Goal: Task Accomplishment & Management: Use online tool/utility

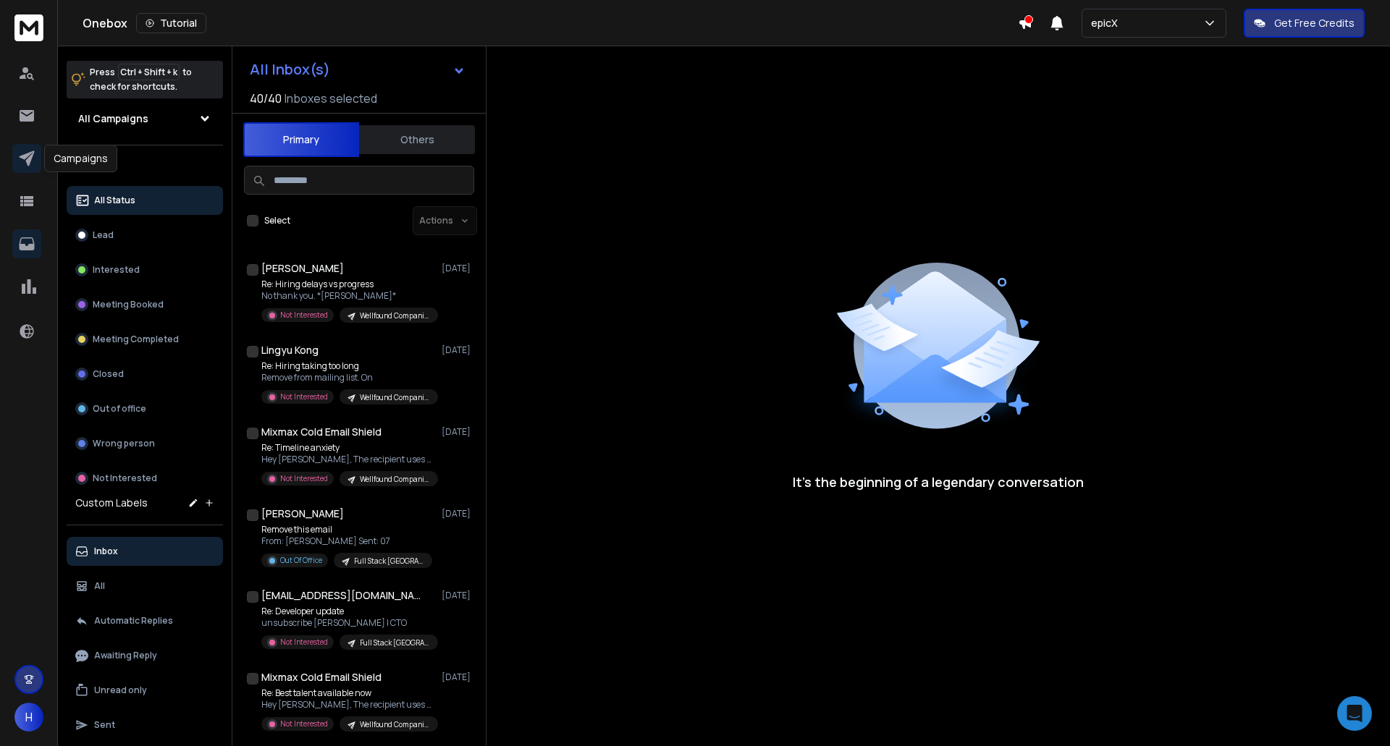
click at [31, 155] on icon at bounding box center [26, 158] width 15 height 15
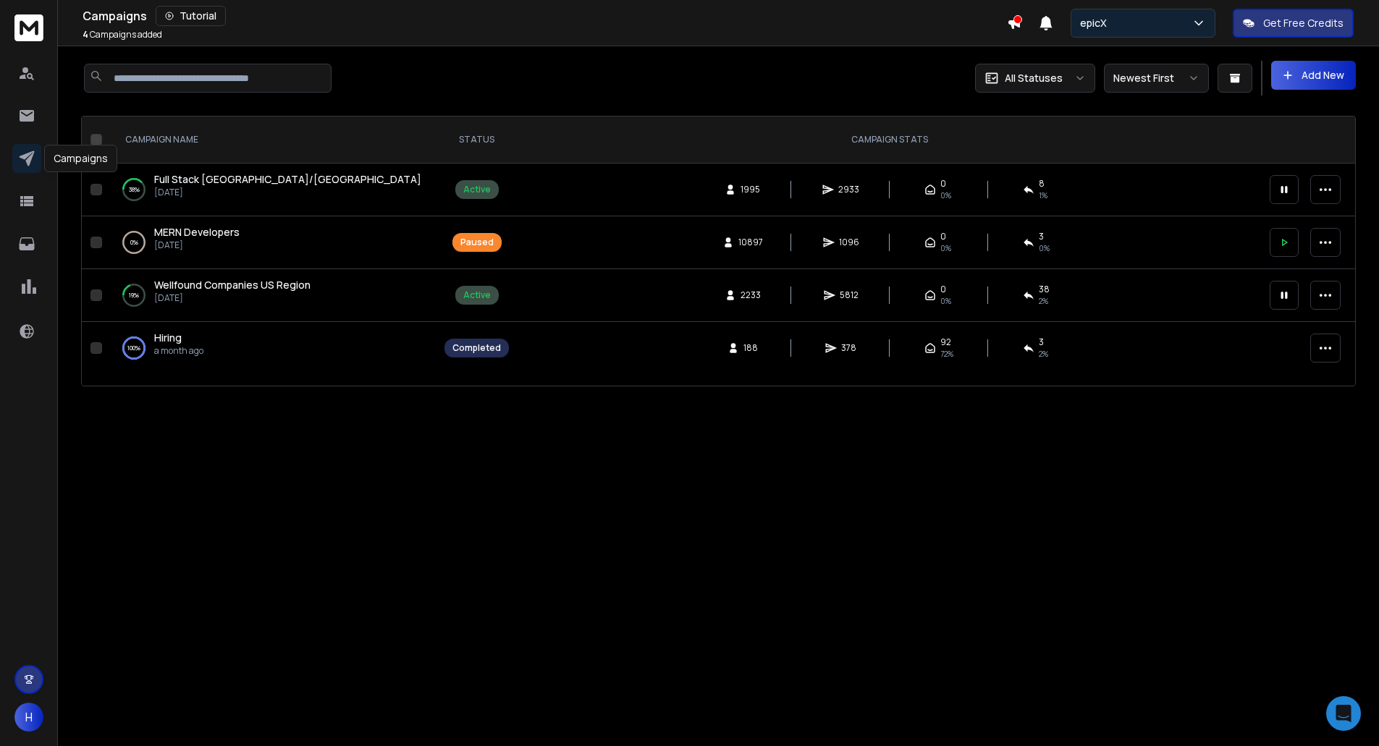
click at [1121, 29] on div "epicX" at bounding box center [1143, 23] width 126 height 14
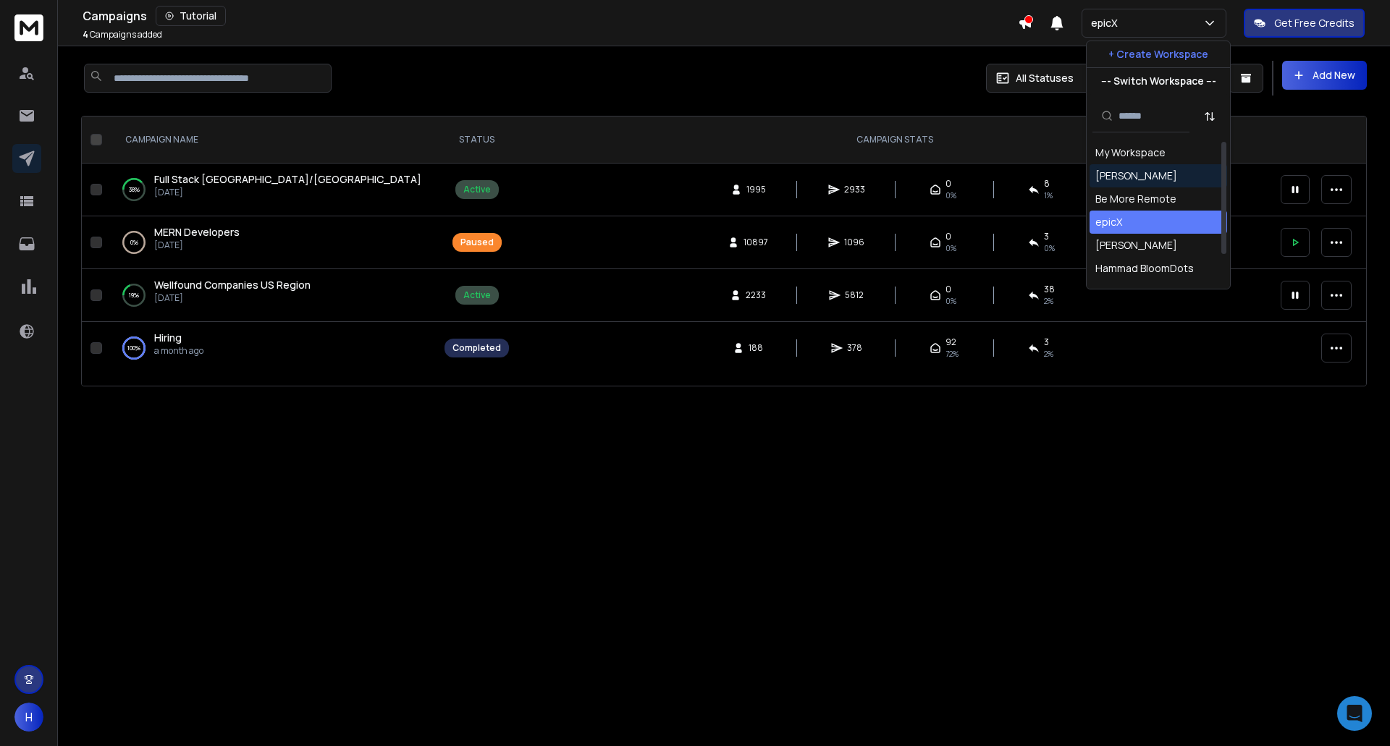
click at [1117, 182] on div "Abdul Jaleed" at bounding box center [1136, 176] width 82 height 14
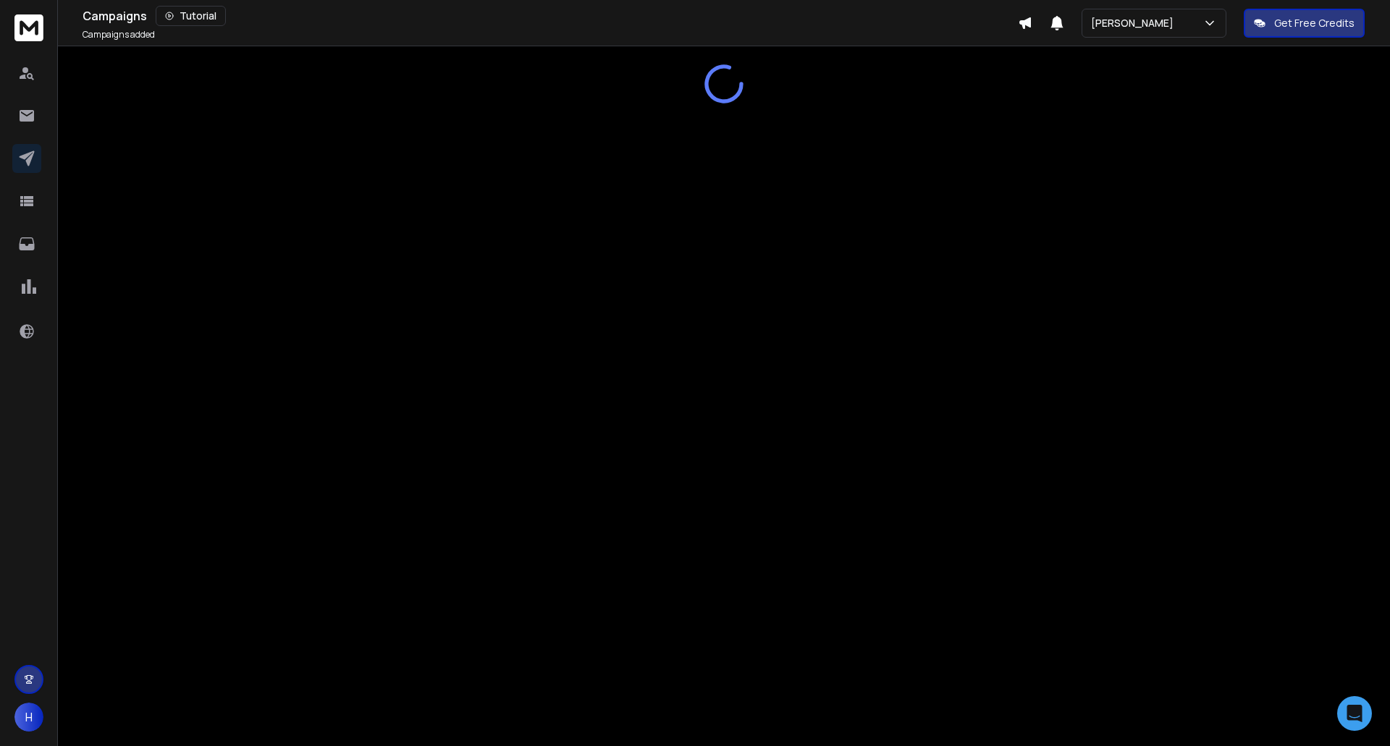
click at [1142, 22] on p "[PERSON_NAME]" at bounding box center [1135, 23] width 88 height 14
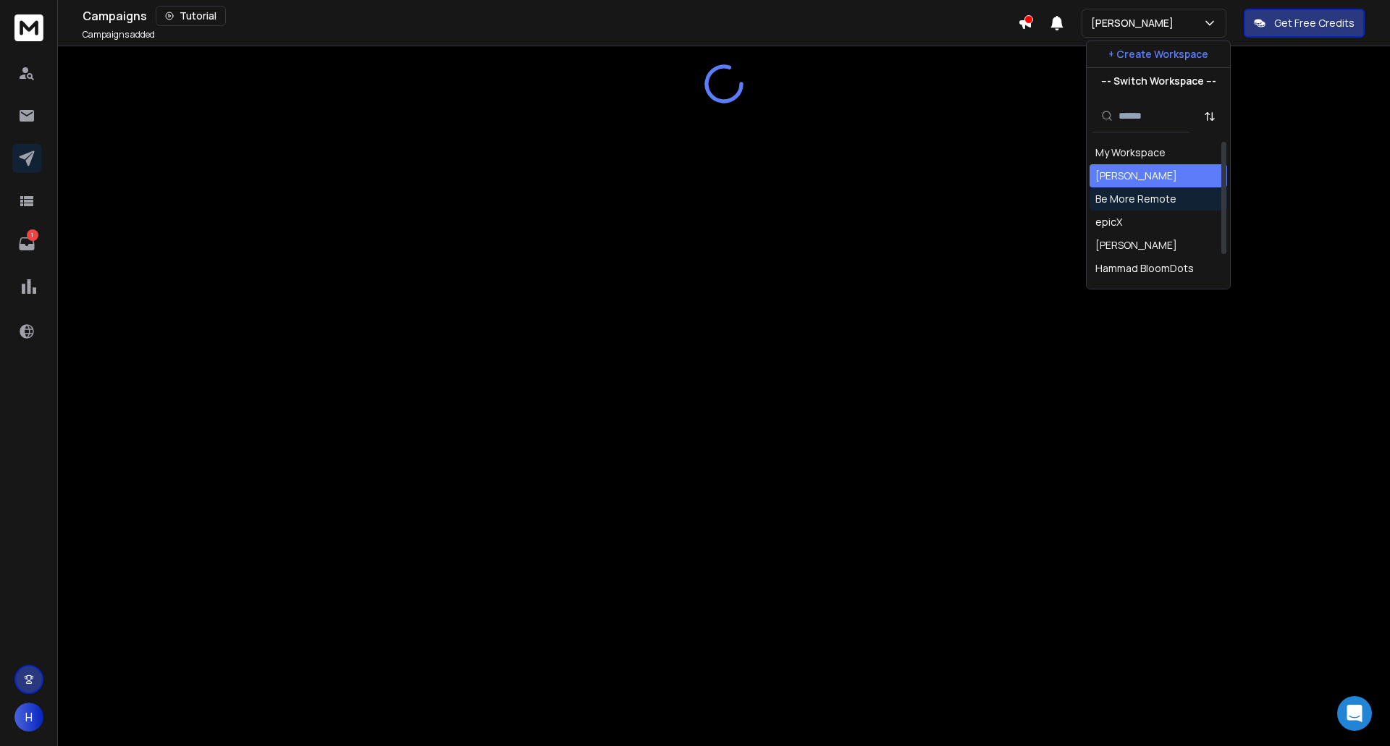
click at [1144, 198] on div "Be More Remote" at bounding box center [1135, 199] width 81 height 14
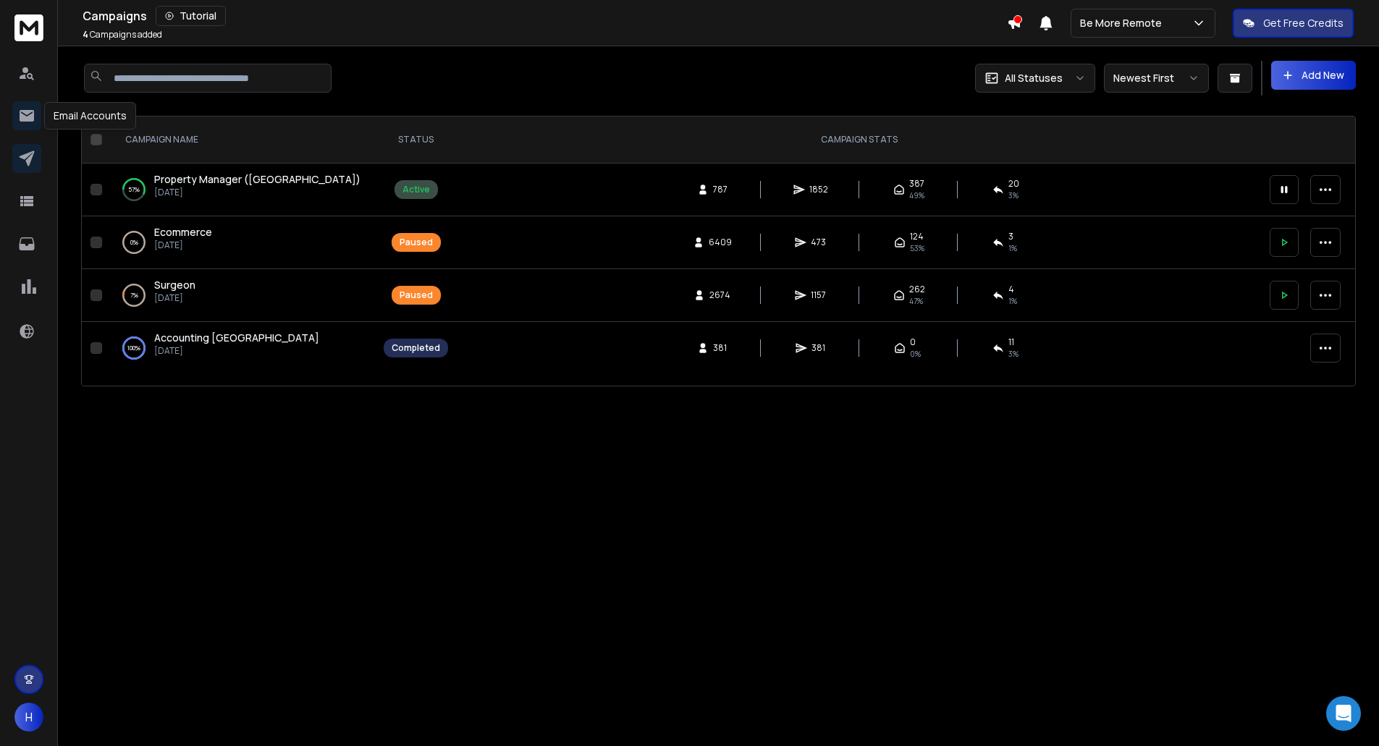
click at [33, 109] on icon at bounding box center [26, 115] width 17 height 17
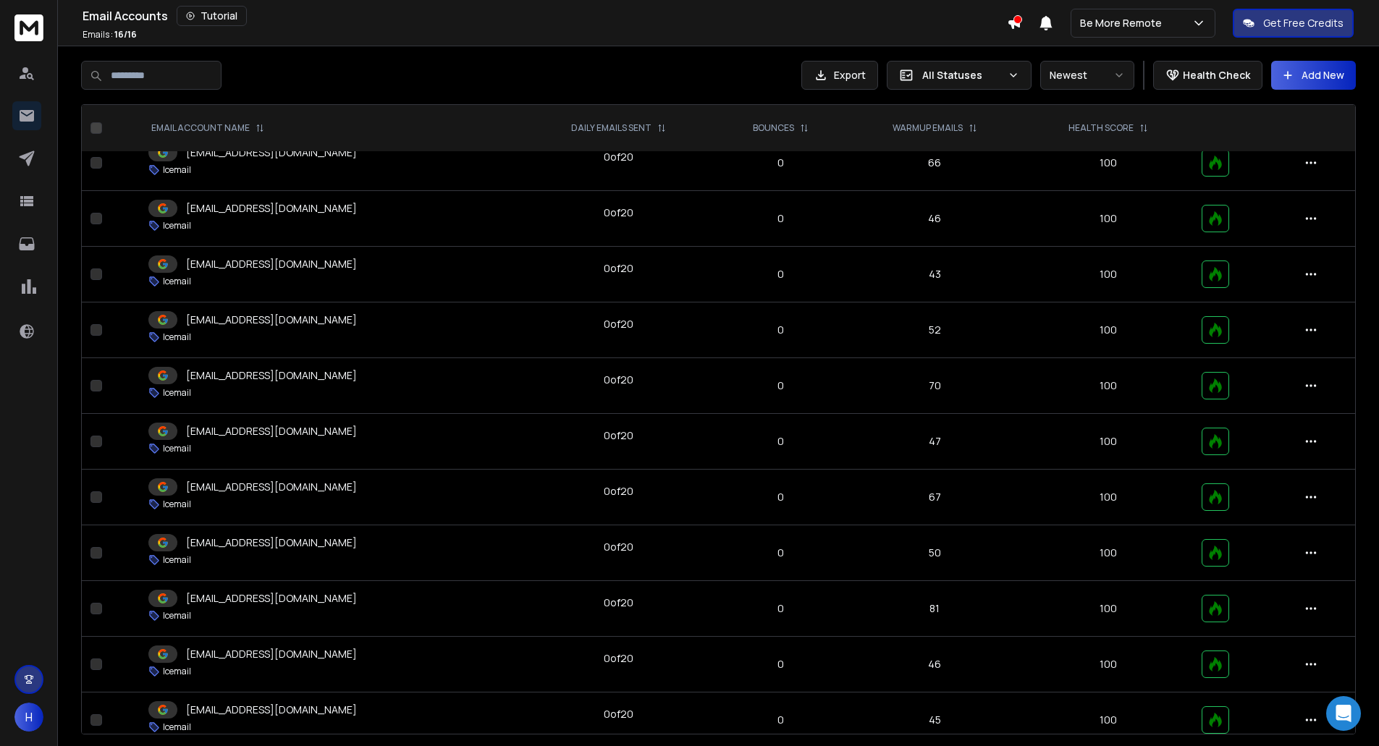
scroll to position [321, 0]
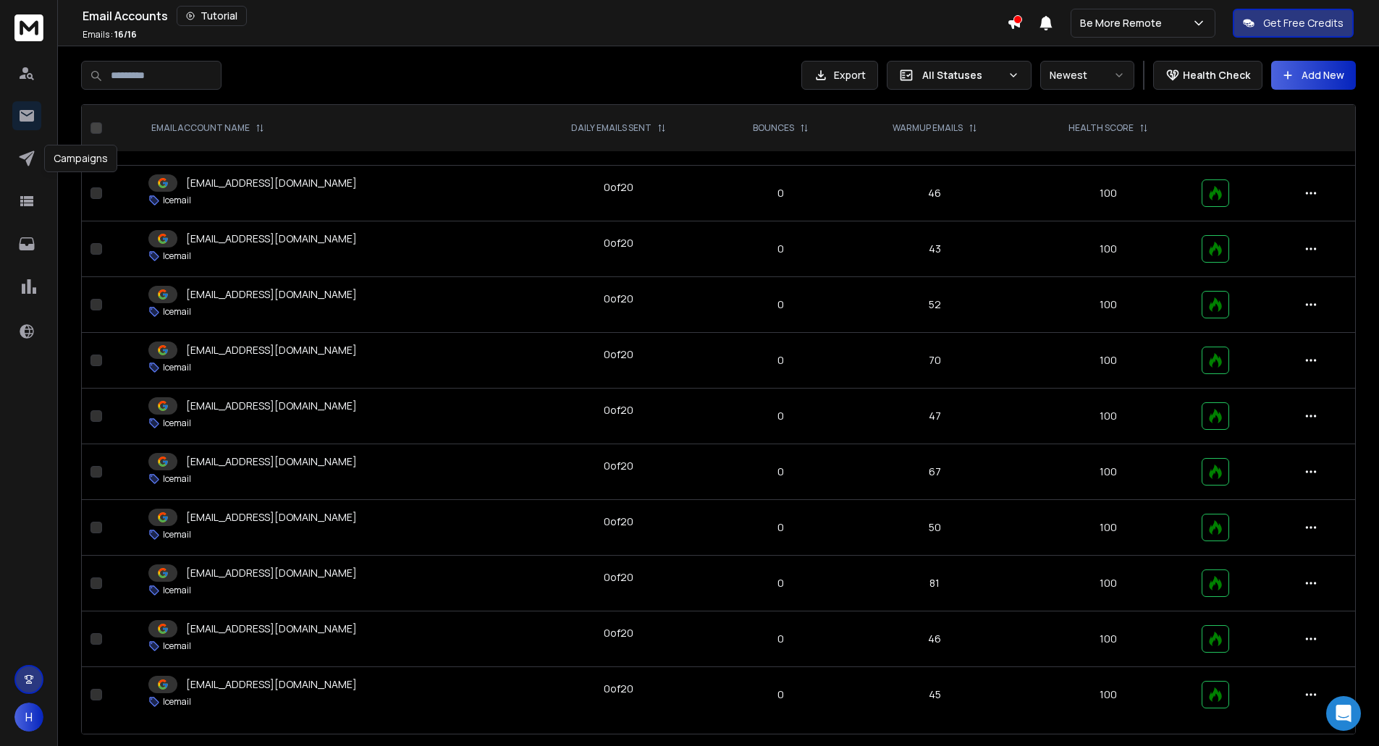
click at [32, 141] on div at bounding box center [28, 205] width 33 height 292
click at [30, 148] on link at bounding box center [26, 158] width 29 height 29
